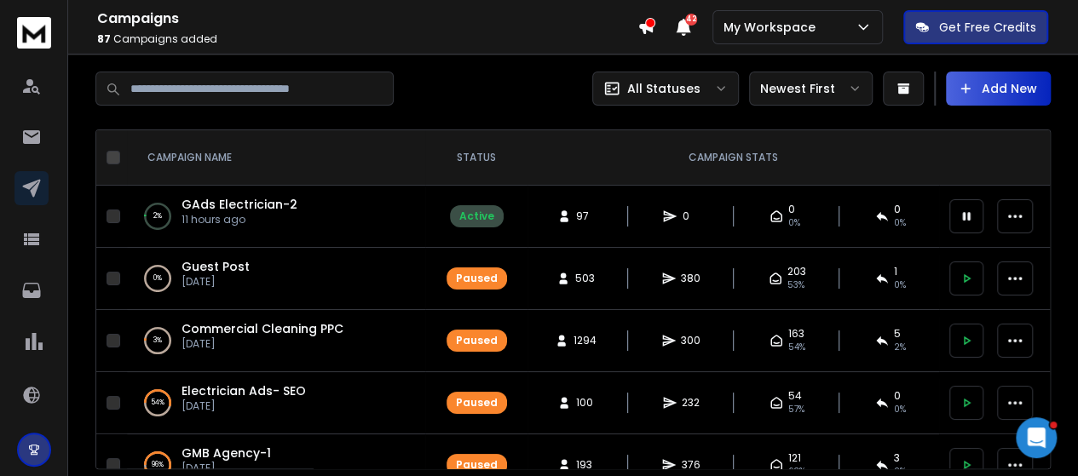
click at [258, 204] on span "GAds Electrician-2" at bounding box center [240, 204] width 116 height 17
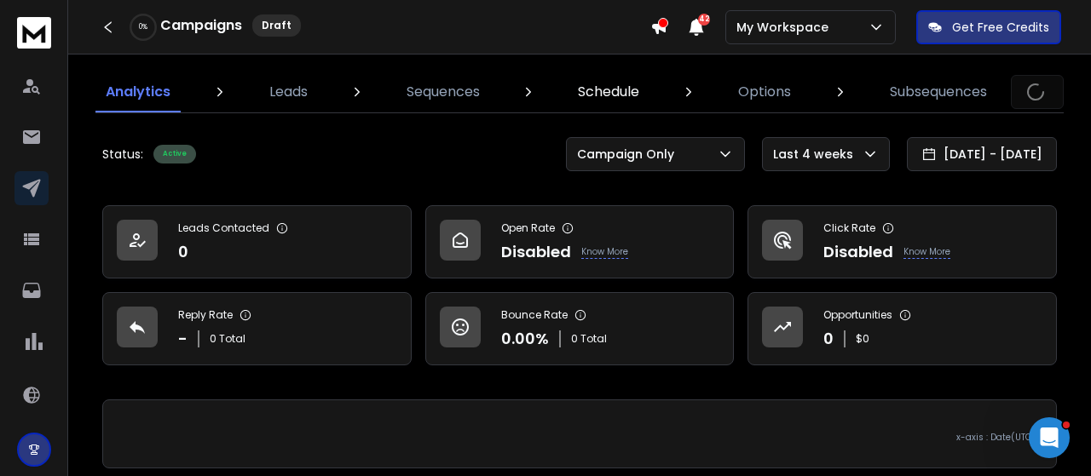
click at [597, 95] on p "Schedule" at bounding box center [608, 92] width 61 height 20
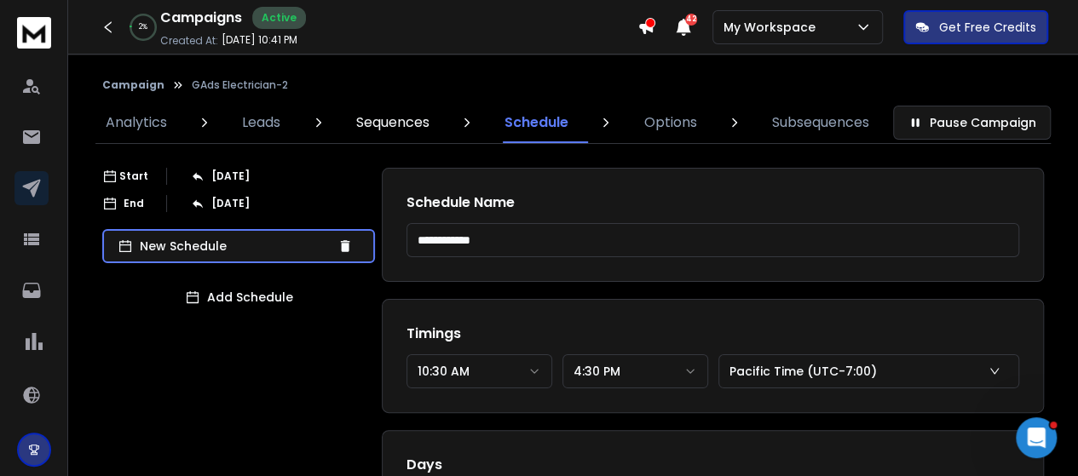
click at [418, 121] on p "Sequences" at bounding box center [392, 123] width 73 height 20
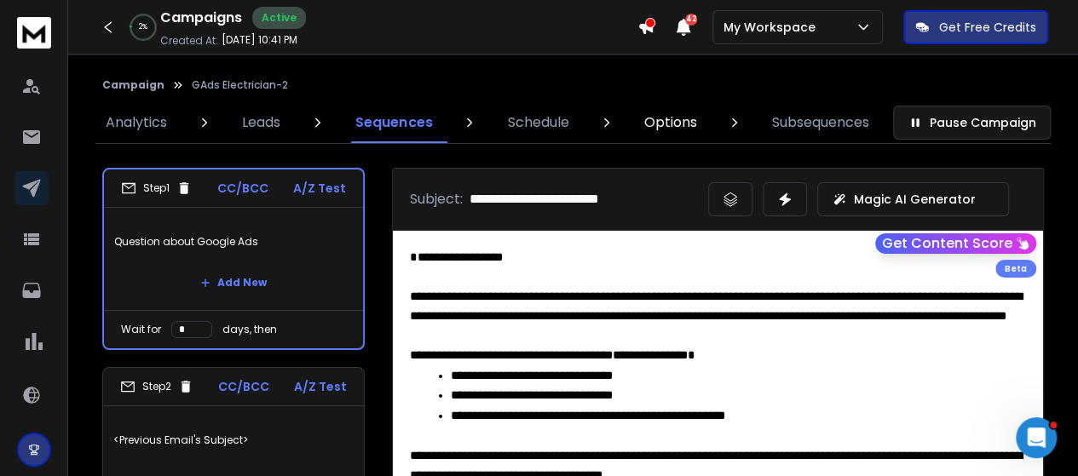
click at [679, 130] on p "Options" at bounding box center [670, 123] width 53 height 20
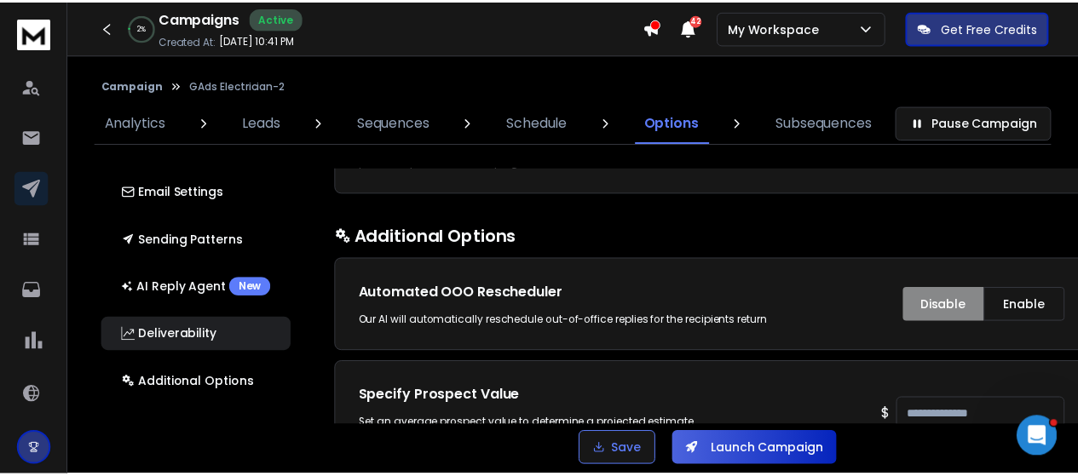
scroll to position [3154, 0]
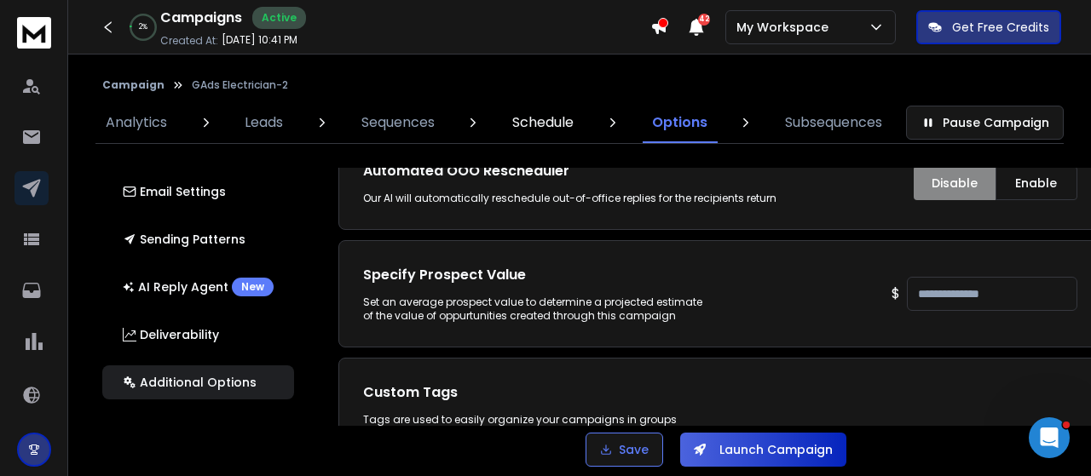
click at [549, 119] on p "Schedule" at bounding box center [542, 123] width 61 height 20
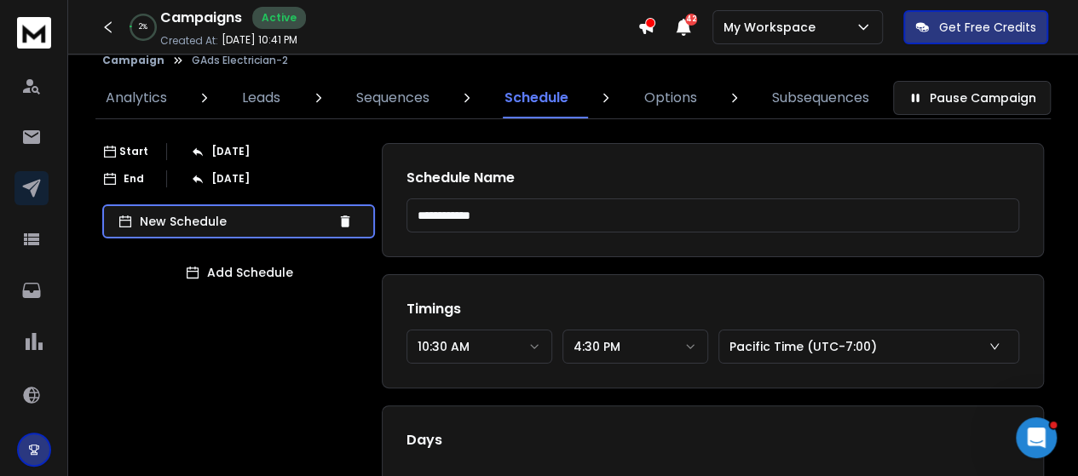
scroll to position [161, 0]
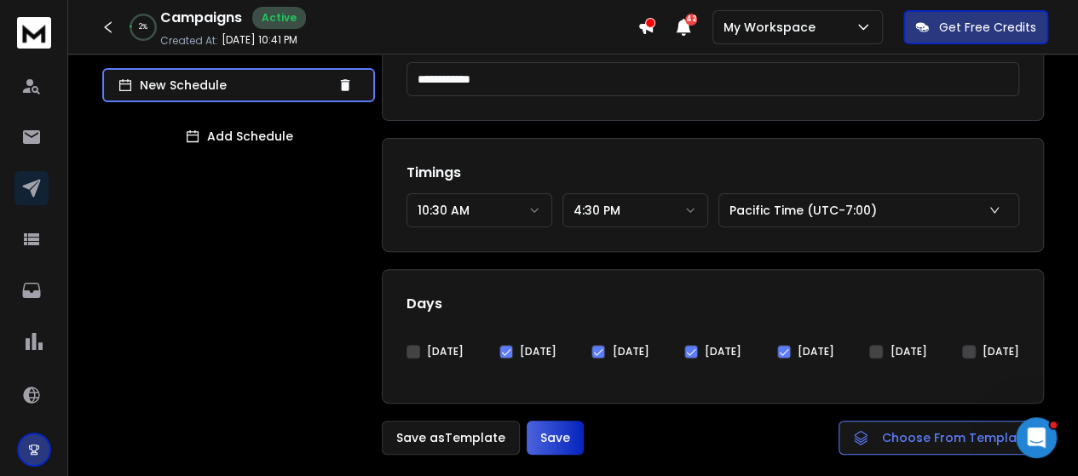
click at [412, 353] on button "[DATE]" at bounding box center [414, 352] width 14 height 14
click at [553, 433] on button "Save" at bounding box center [555, 438] width 57 height 34
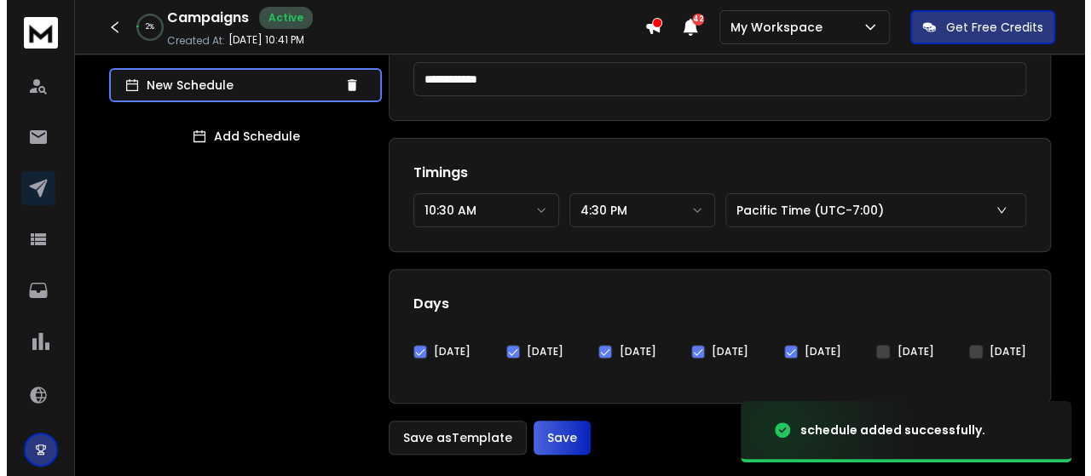
scroll to position [0, 0]
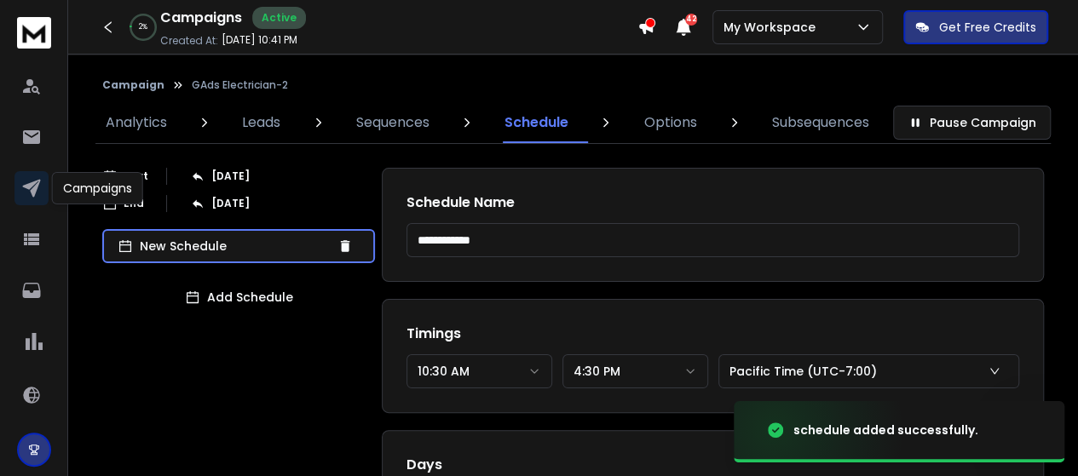
click at [15, 188] on link at bounding box center [31, 188] width 34 height 34
